Goal: Task Accomplishment & Management: Manage account settings

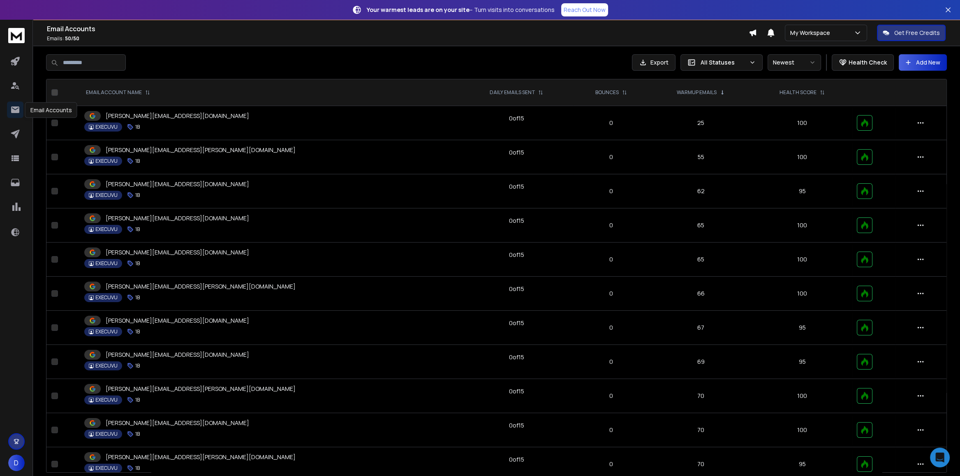
click at [15, 110] on icon at bounding box center [15, 110] width 10 height 10
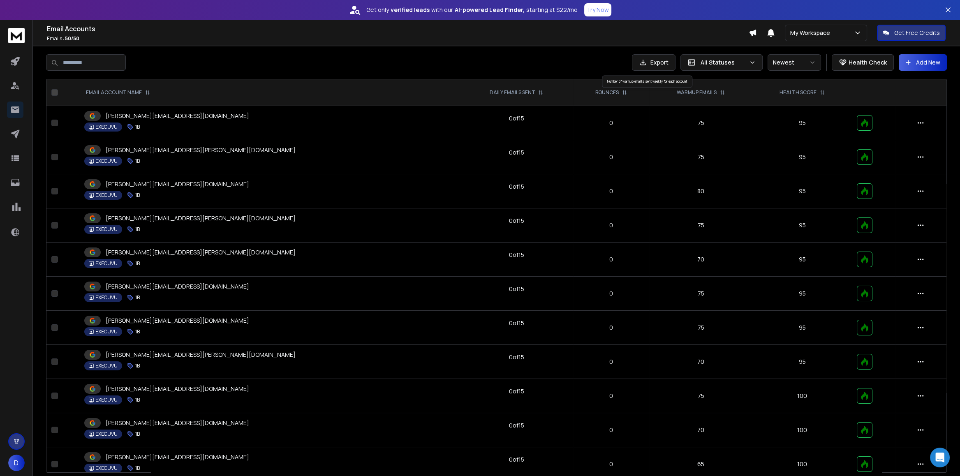
click at [677, 91] on p "WARMUP EMAILS" at bounding box center [697, 92] width 40 height 7
click at [780, 90] on p "HEALTH SCORE" at bounding box center [798, 92] width 37 height 7
click at [651, 96] on th "WARMUP EMAILS" at bounding box center [701, 92] width 104 height 27
click at [652, 87] on div "Number of warmup emails sent weekly for each account" at bounding box center [647, 81] width 90 height 12
click at [139, 116] on p "[PERSON_NAME][EMAIL_ADDRESS][PERSON_NAME][DOMAIN_NAME]" at bounding box center [201, 116] width 190 height 8
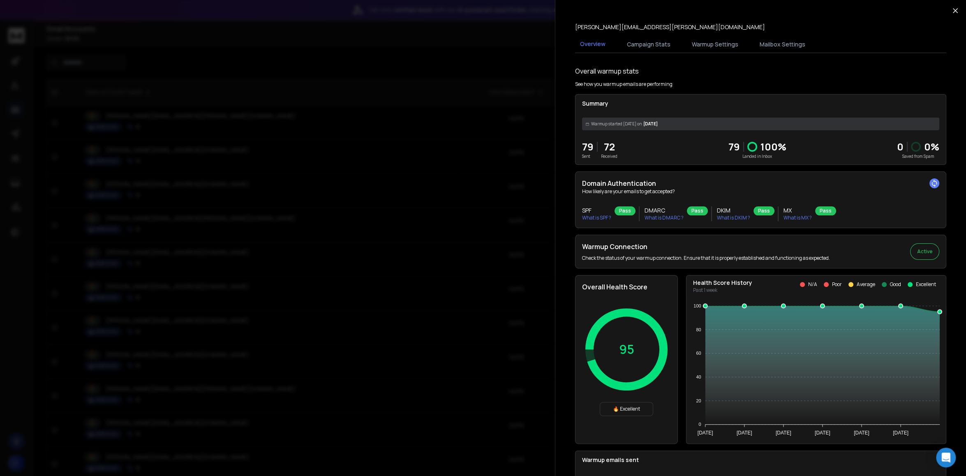
click at [952, 9] on icon "button" at bounding box center [956, 11] width 8 height 8
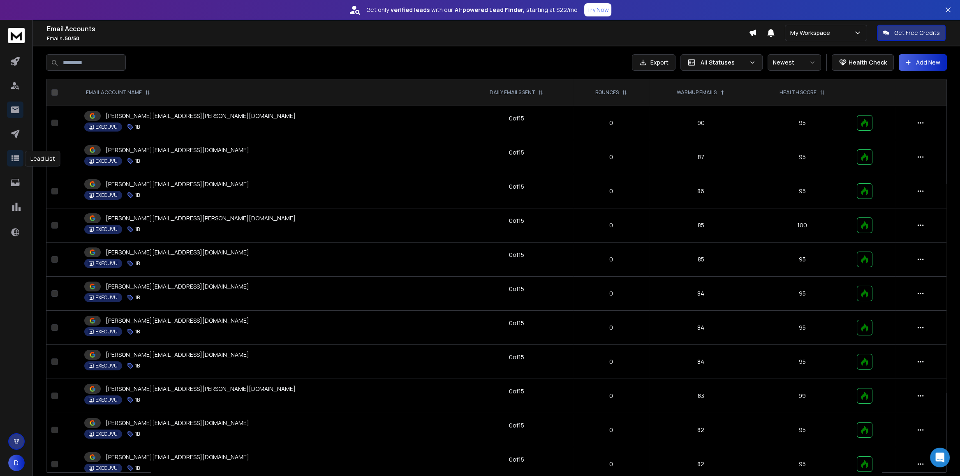
click at [13, 155] on icon at bounding box center [15, 158] width 10 height 10
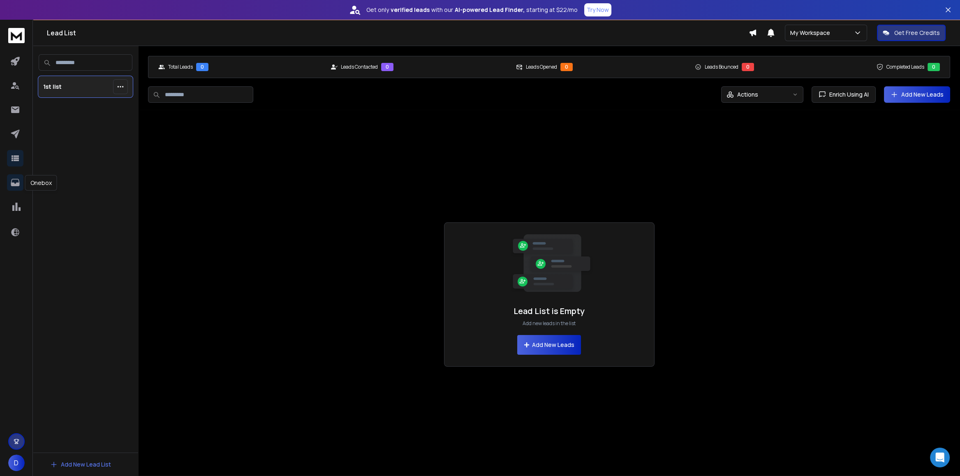
click at [14, 183] on icon at bounding box center [15, 183] width 10 height 10
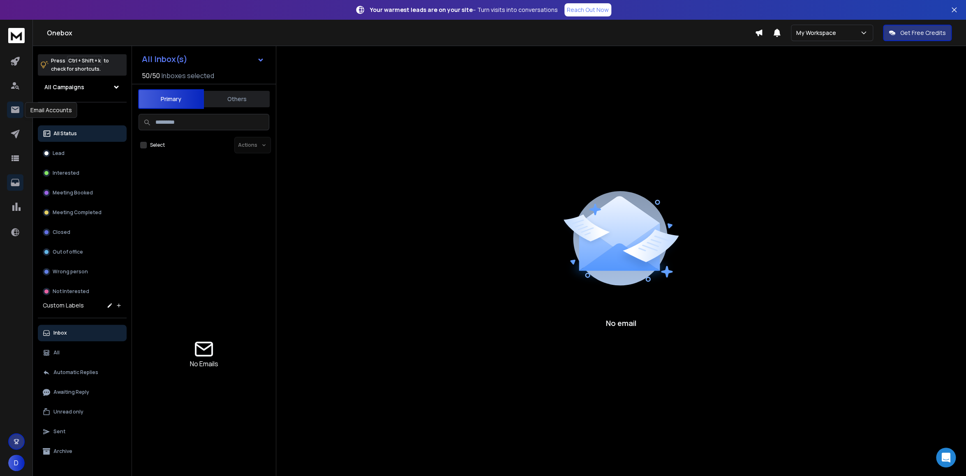
click at [16, 108] on icon at bounding box center [15, 110] width 8 height 7
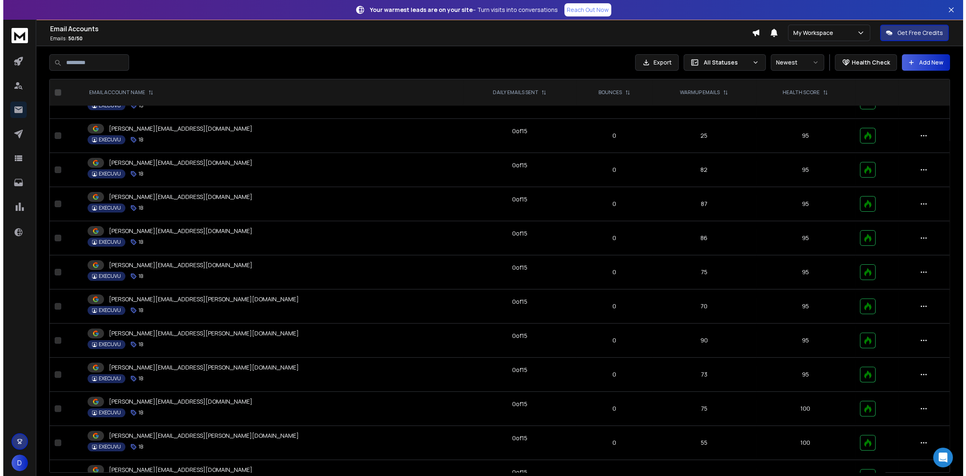
scroll to position [617, 0]
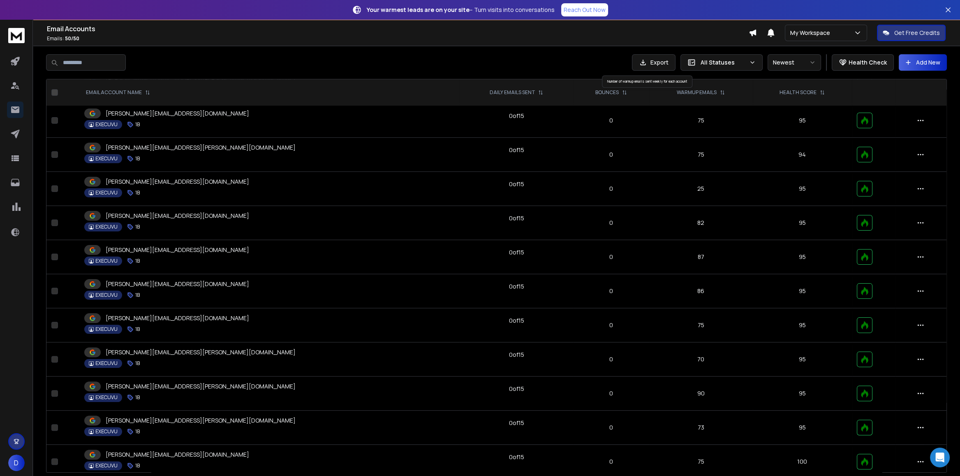
click at [677, 92] on p "WARMUP EMAILS" at bounding box center [697, 92] width 40 height 7
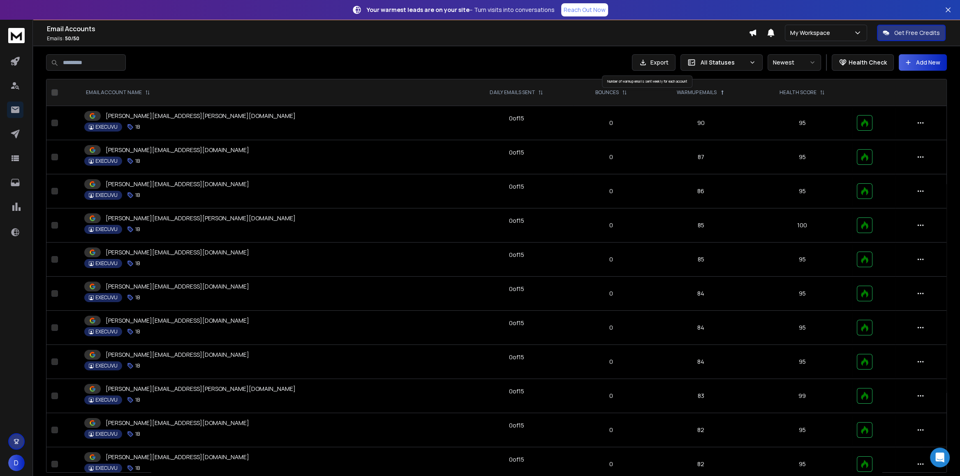
click at [677, 92] on p "WARMUP EMAILS" at bounding box center [697, 92] width 40 height 7
click at [131, 114] on p "[PERSON_NAME][EMAIL_ADDRESS][DOMAIN_NAME]" at bounding box center [178, 116] width 144 height 8
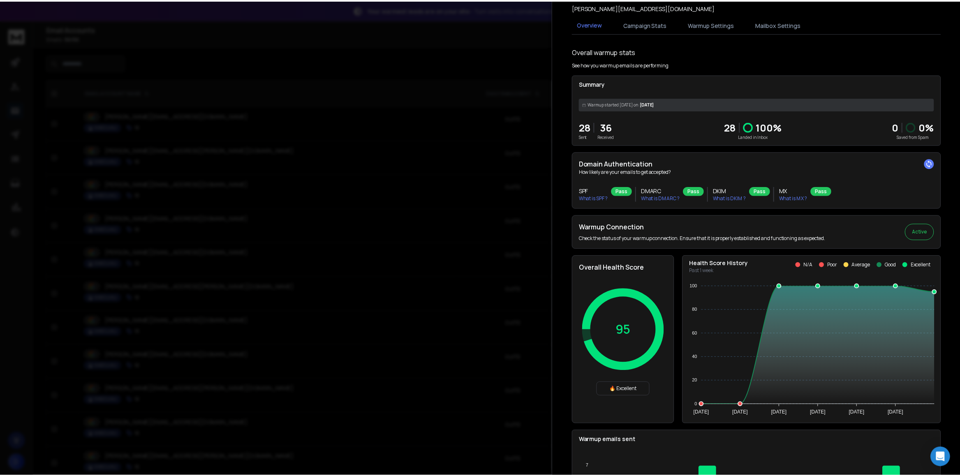
scroll to position [0, 0]
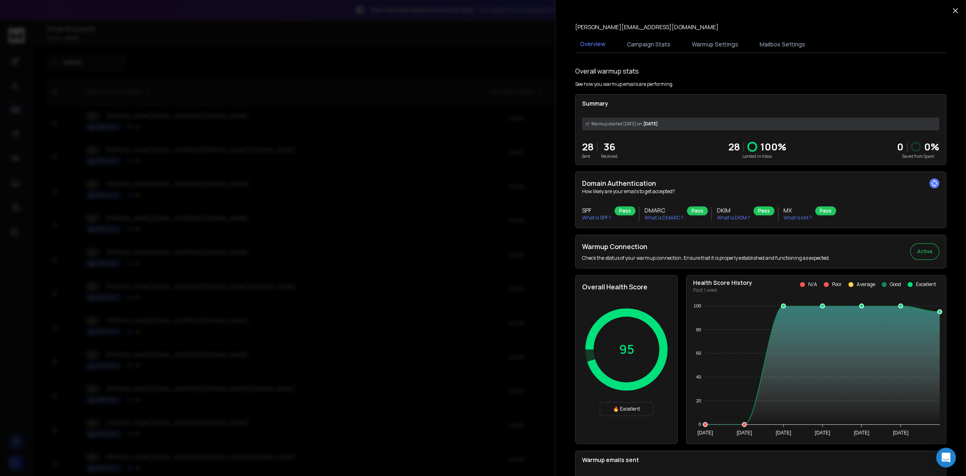
click at [954, 9] on icon "button" at bounding box center [956, 11] width 4 height 4
